Goal: Ask a question

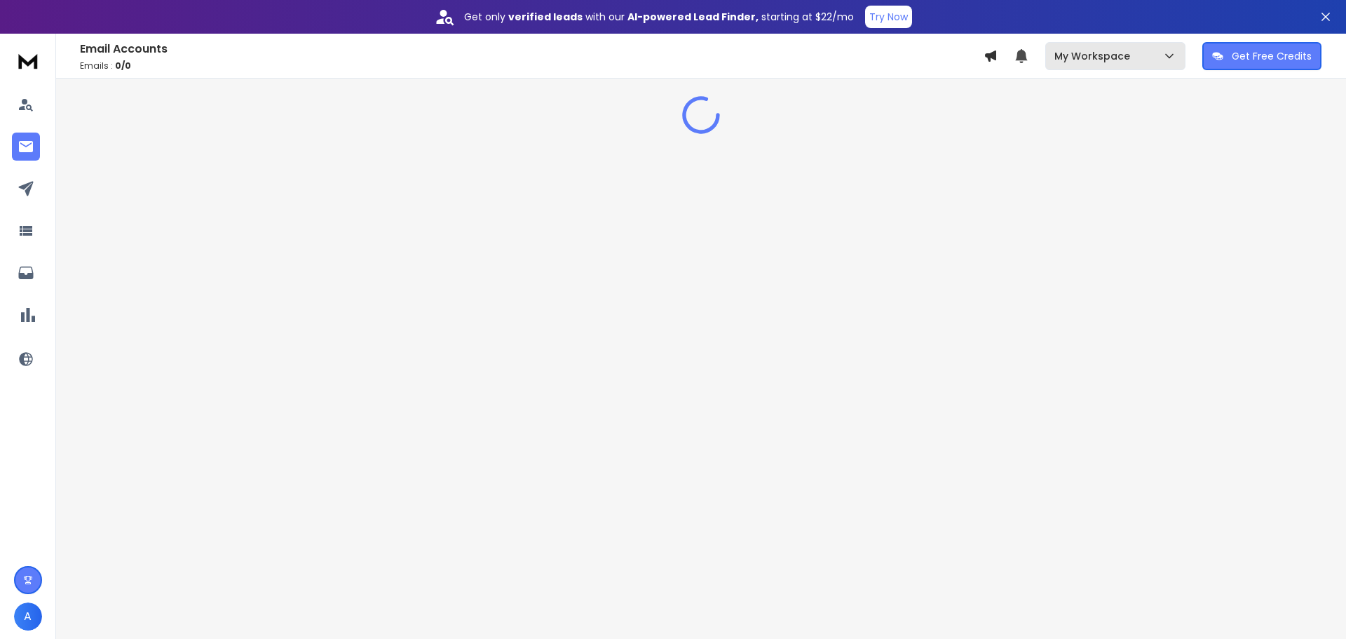
click at [1095, 48] on button "My Workspace" at bounding box center [1115, 56] width 140 height 28
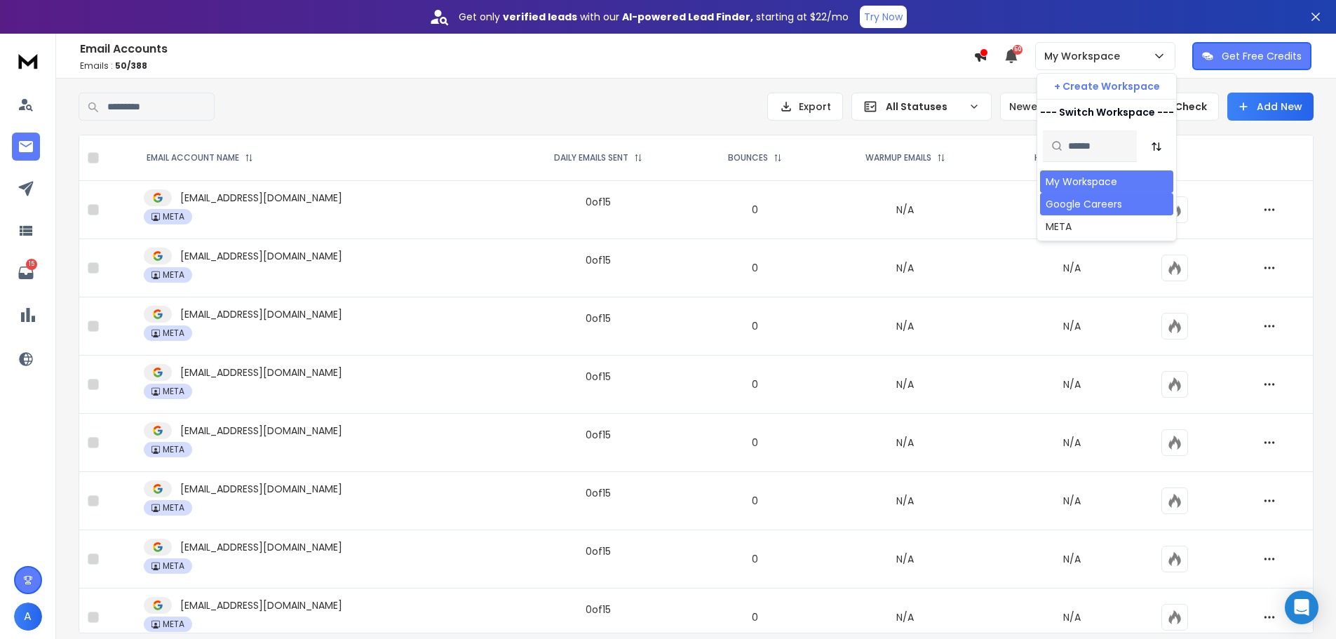
click at [1064, 220] on div "META" at bounding box center [1058, 226] width 26 height 14
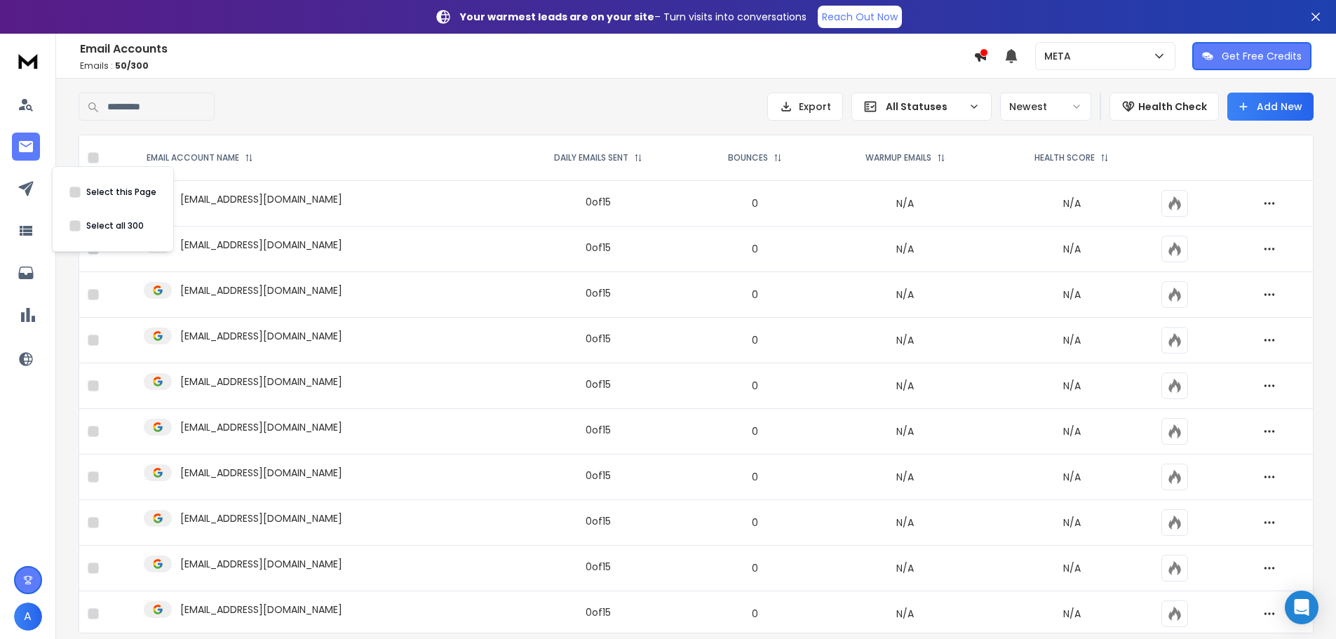
click at [75, 228] on button "Select this Page" at bounding box center [74, 225] width 11 height 11
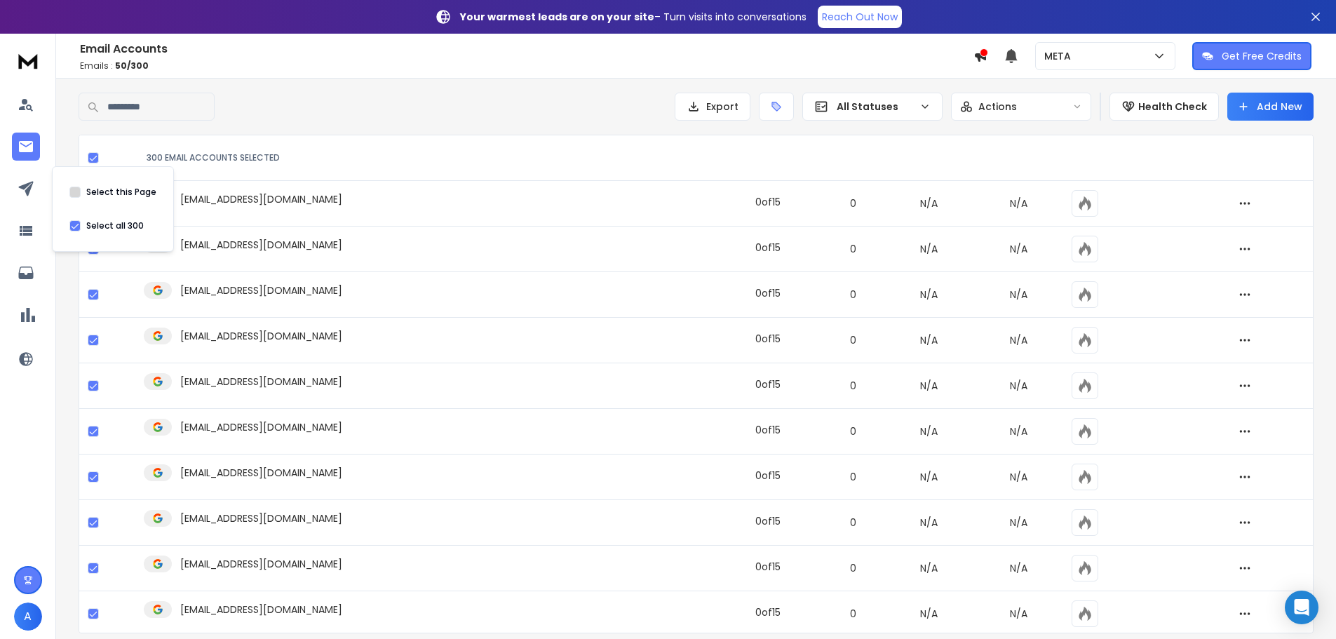
click at [74, 228] on button "Select this Page" at bounding box center [74, 225] width 11 height 11
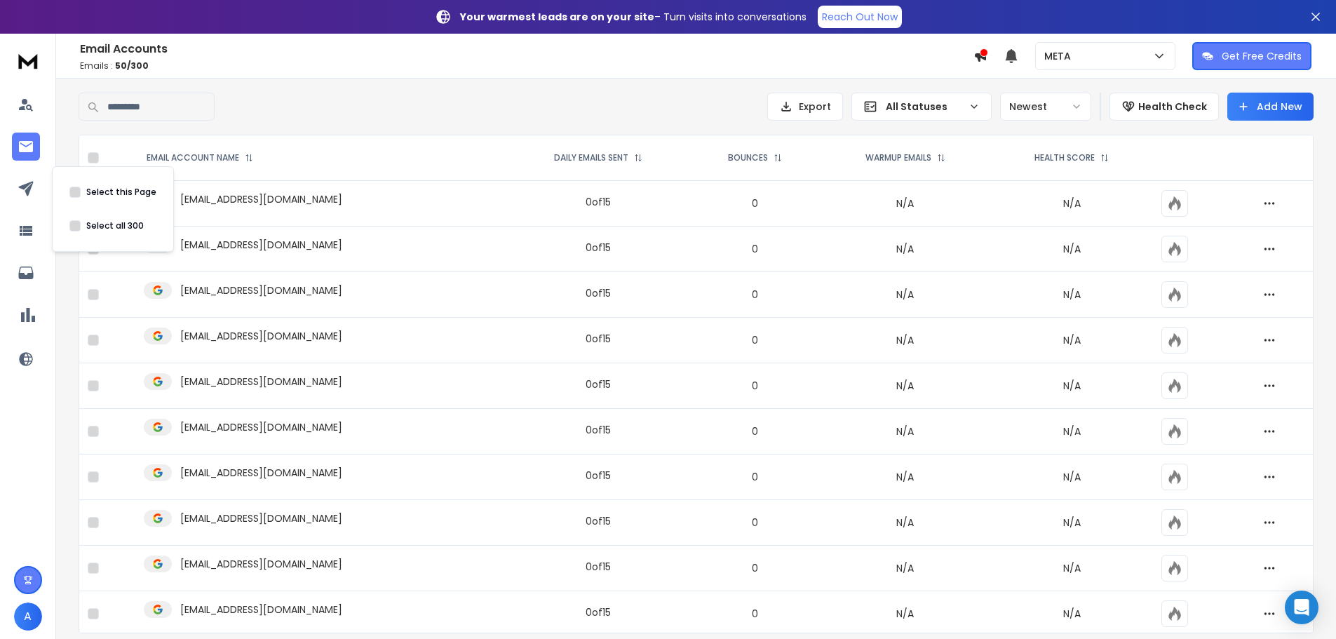
click at [79, 224] on button "Select this Page" at bounding box center [74, 225] width 11 height 11
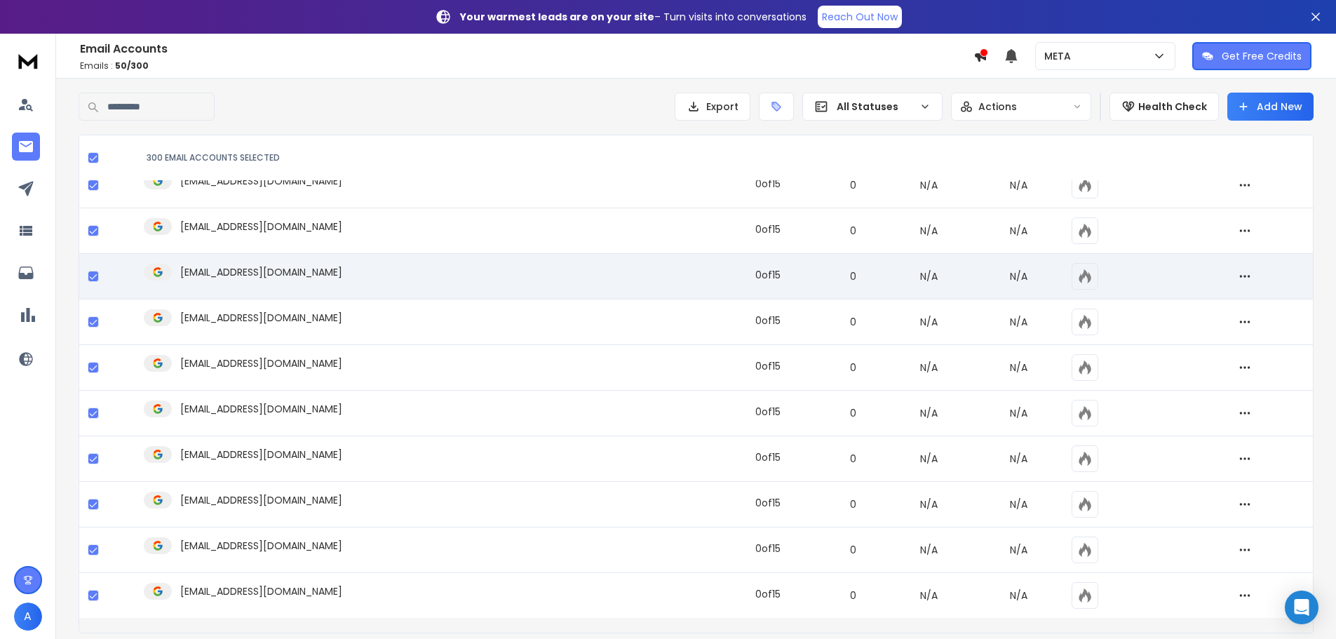
scroll to position [1860, 0]
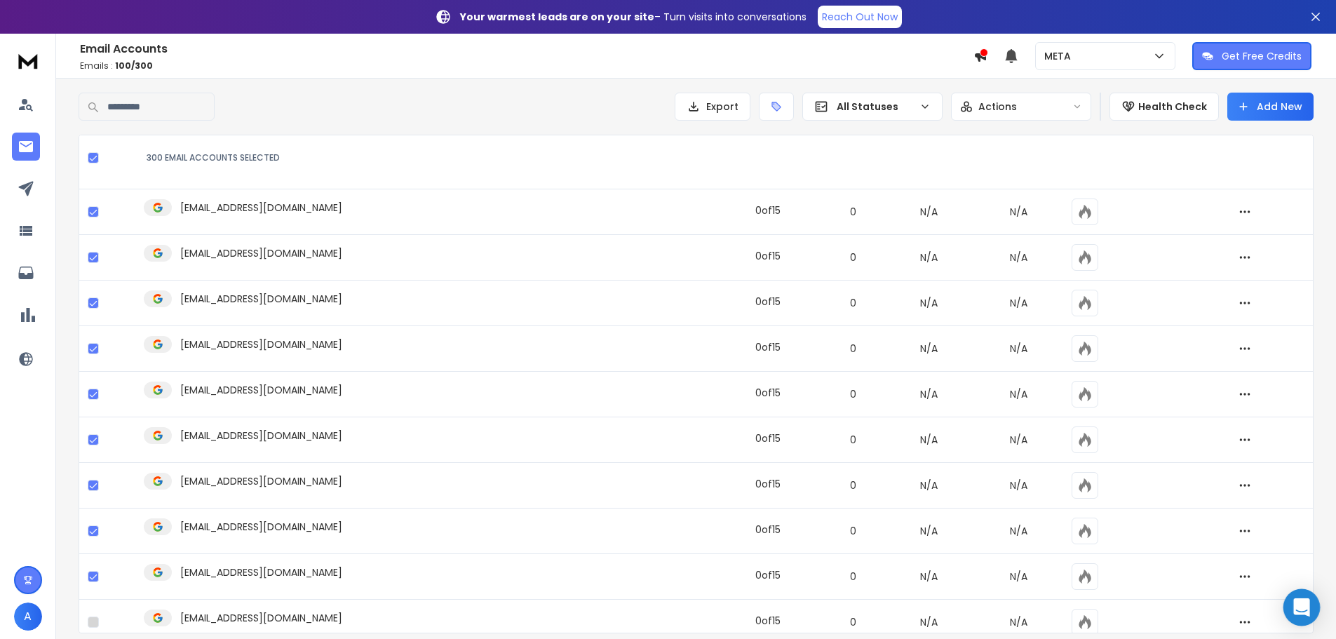
click at [1303, 607] on icon "Open Intercom Messenger" at bounding box center [1301, 607] width 16 height 18
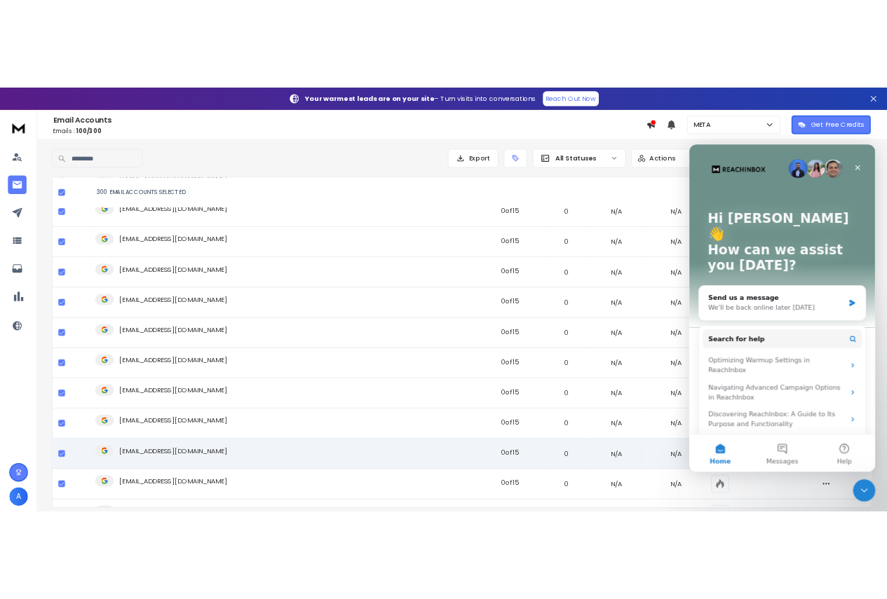
scroll to position [1439, 0]
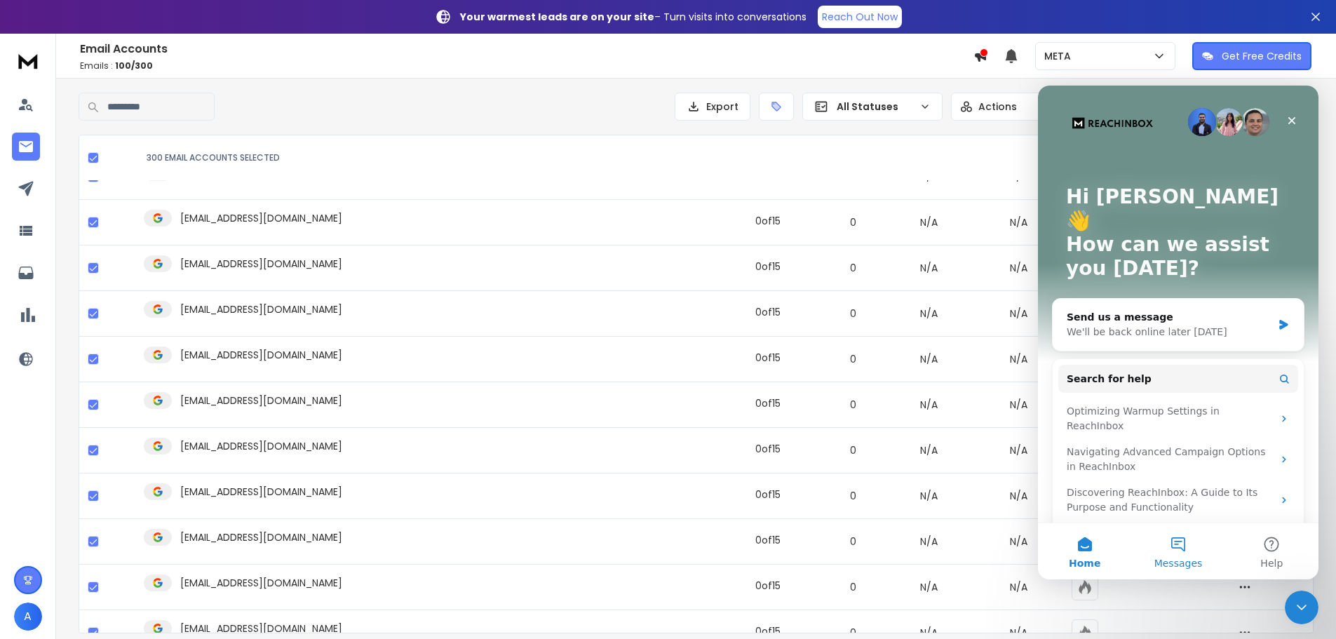
click at [1182, 558] on span "Messages" at bounding box center [1178, 563] width 48 height 10
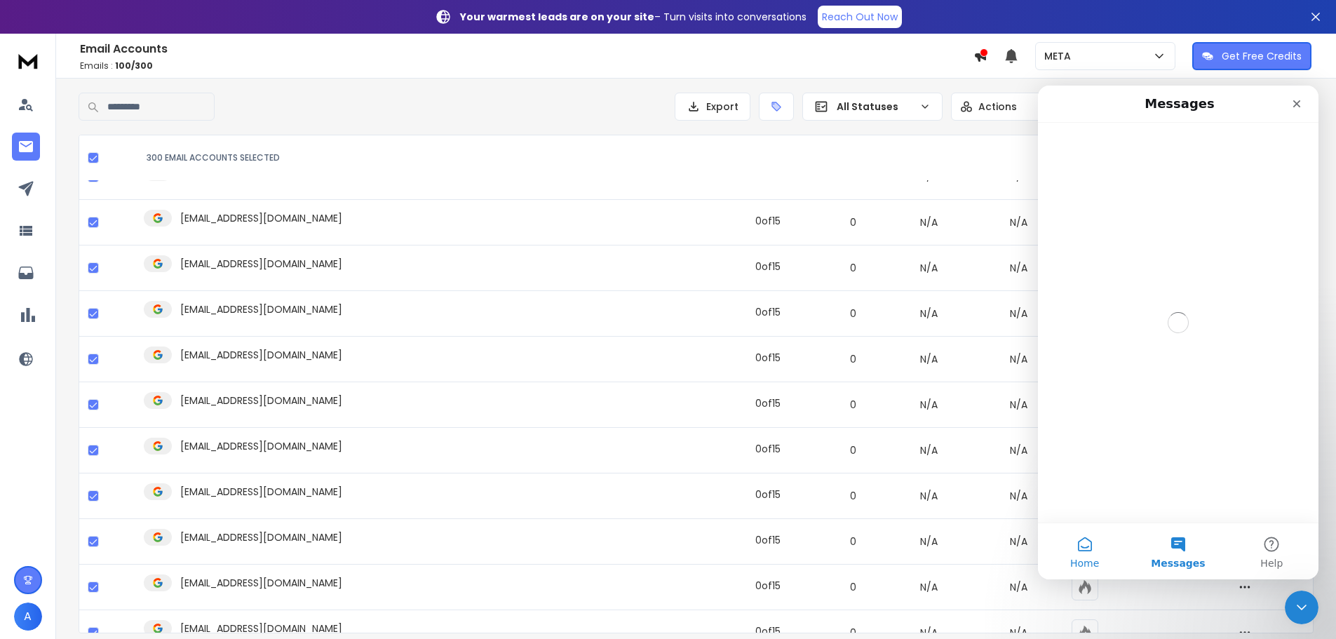
click at [1080, 554] on button "Home" at bounding box center [1084, 551] width 93 height 56
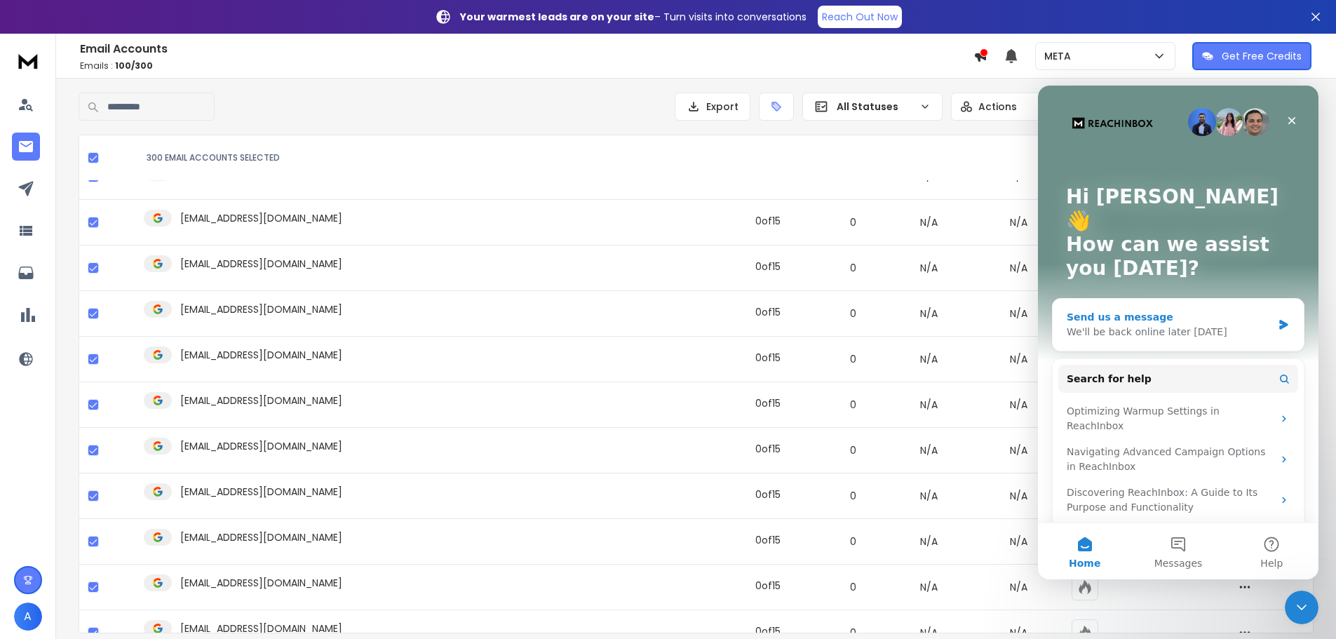
click at [1173, 310] on div "Send us a message" at bounding box center [1168, 317] width 205 height 15
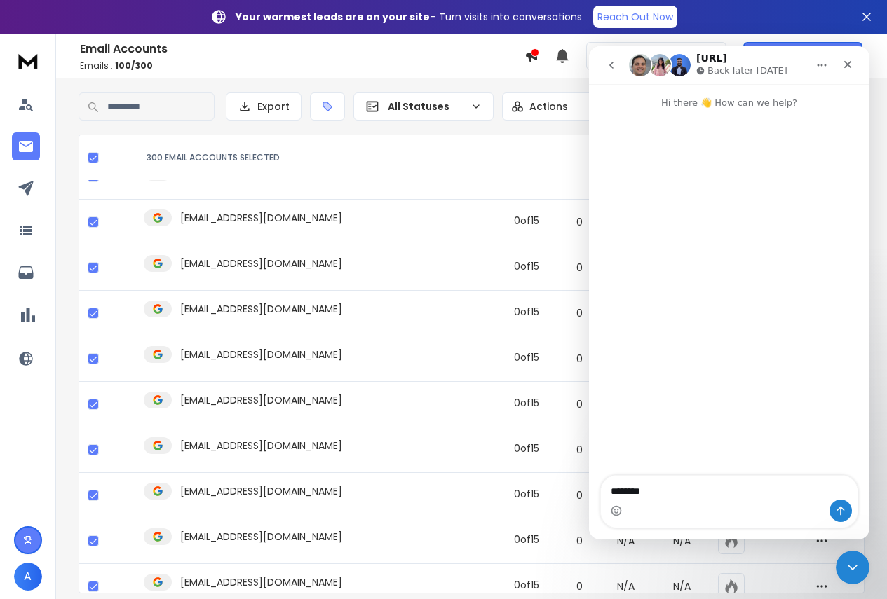
click at [329, 162] on div "300 EMAIL ACCOUNTS SELECTED" at bounding box center [314, 157] width 335 height 11
click at [726, 478] on textarea "********" at bounding box center [729, 488] width 257 height 24
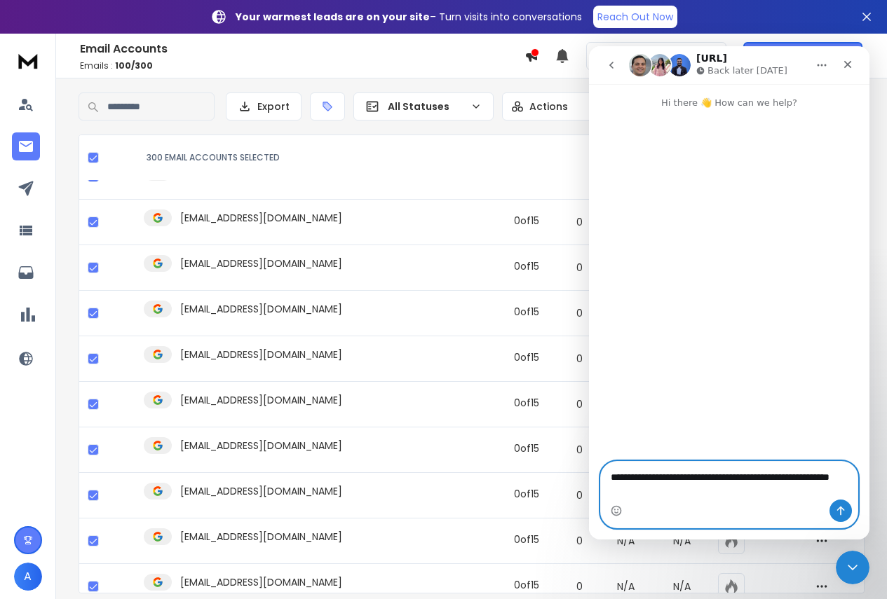
type textarea "**********"
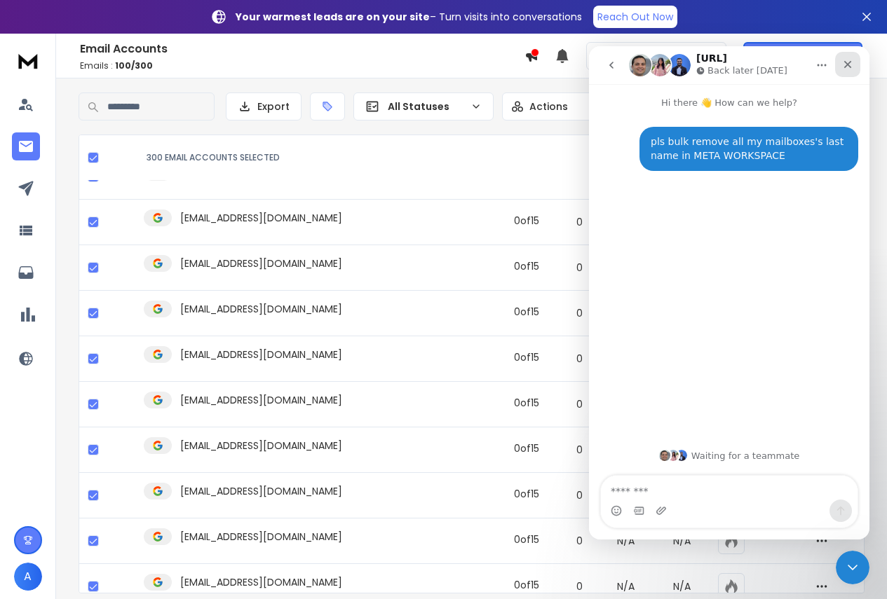
click at [851, 60] on icon "Close" at bounding box center [847, 64] width 11 height 11
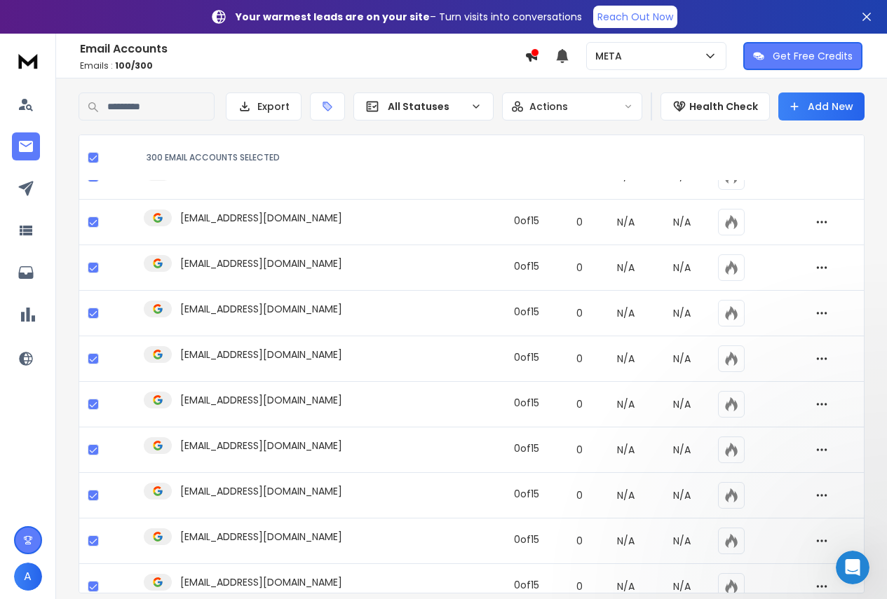
scroll to position [0, 0]
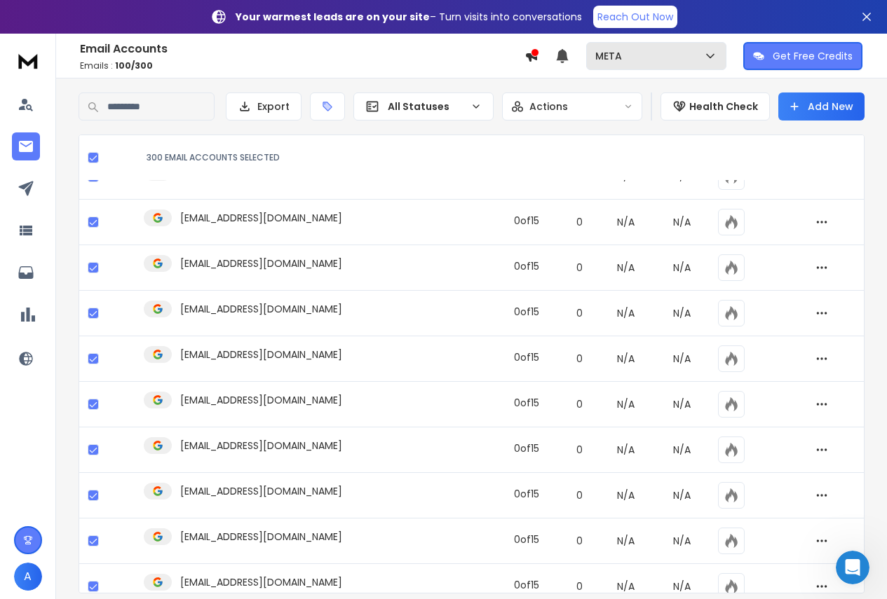
click at [691, 55] on div "META" at bounding box center [656, 56] width 122 height 14
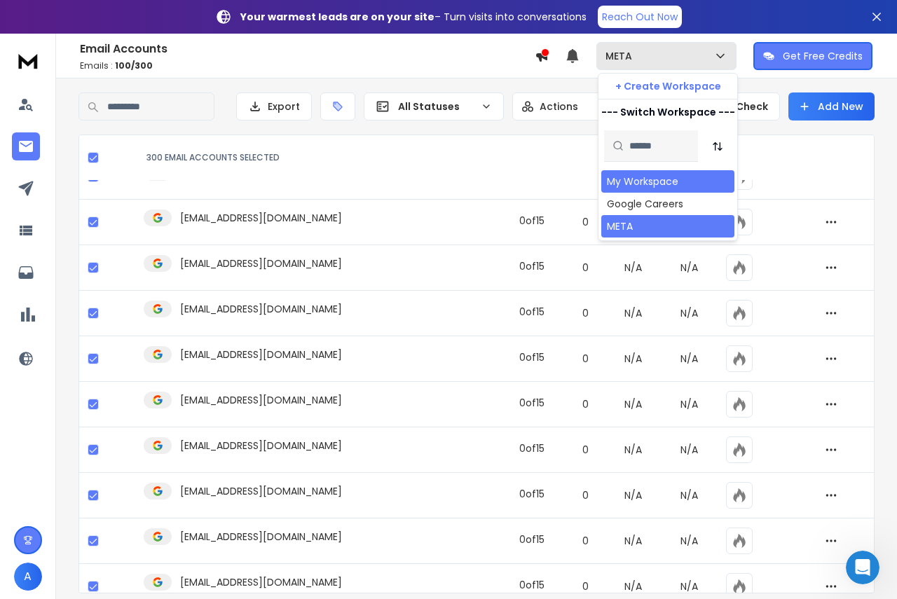
click at [686, 50] on div "META" at bounding box center [667, 56] width 122 height 14
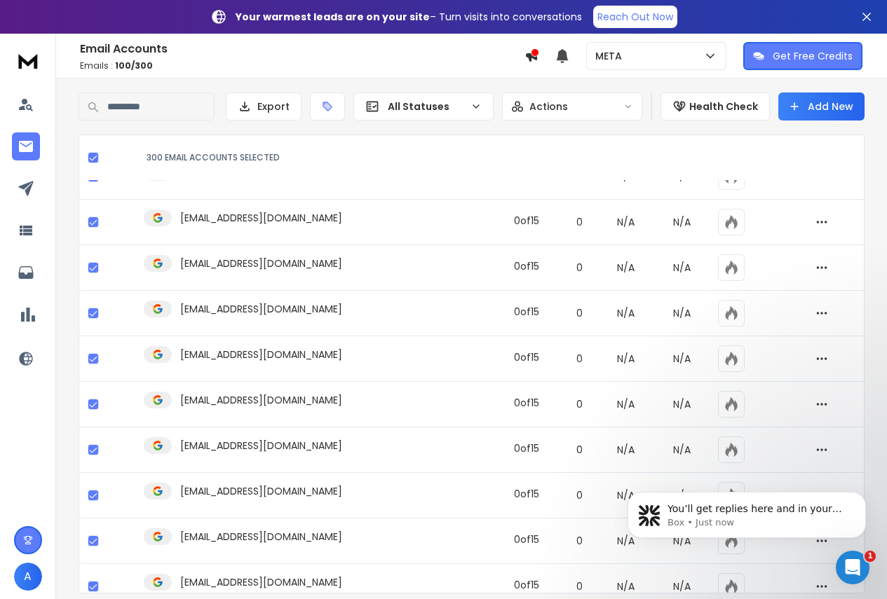
click at [859, 579] on div "Open Intercom Messenger" at bounding box center [852, 568] width 46 height 46
